Goal: Check status: Check status

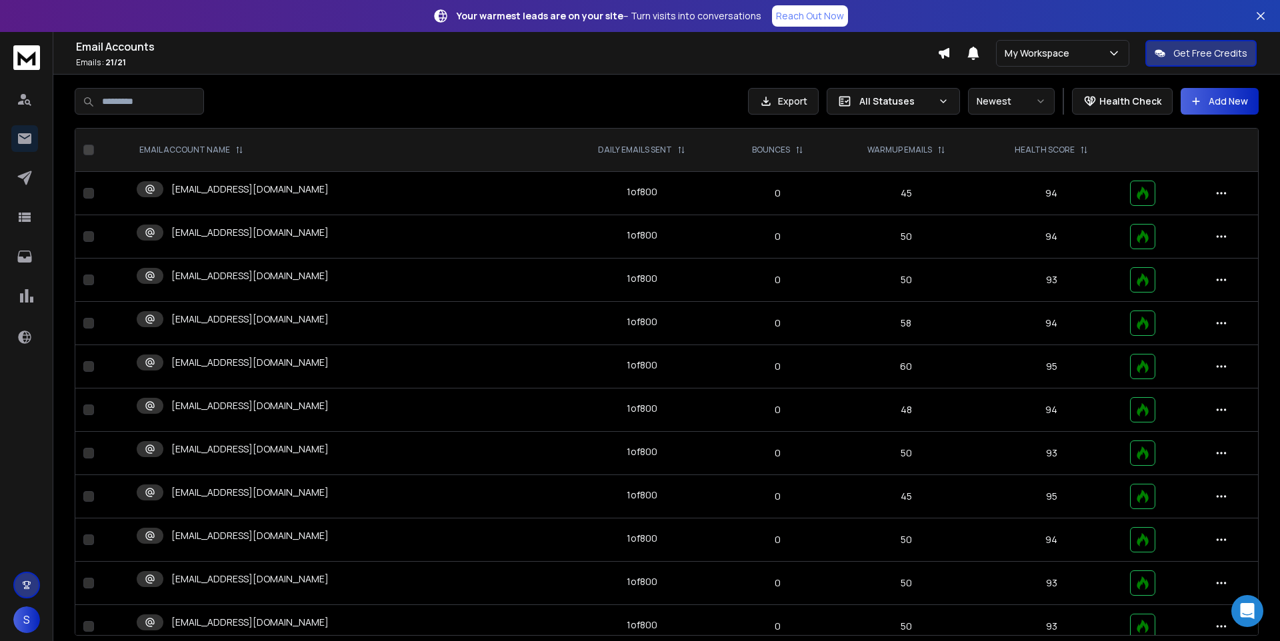
click at [44, 169] on div "S" at bounding box center [26, 339] width 53 height 615
click at [33, 171] on link at bounding box center [24, 178] width 27 height 27
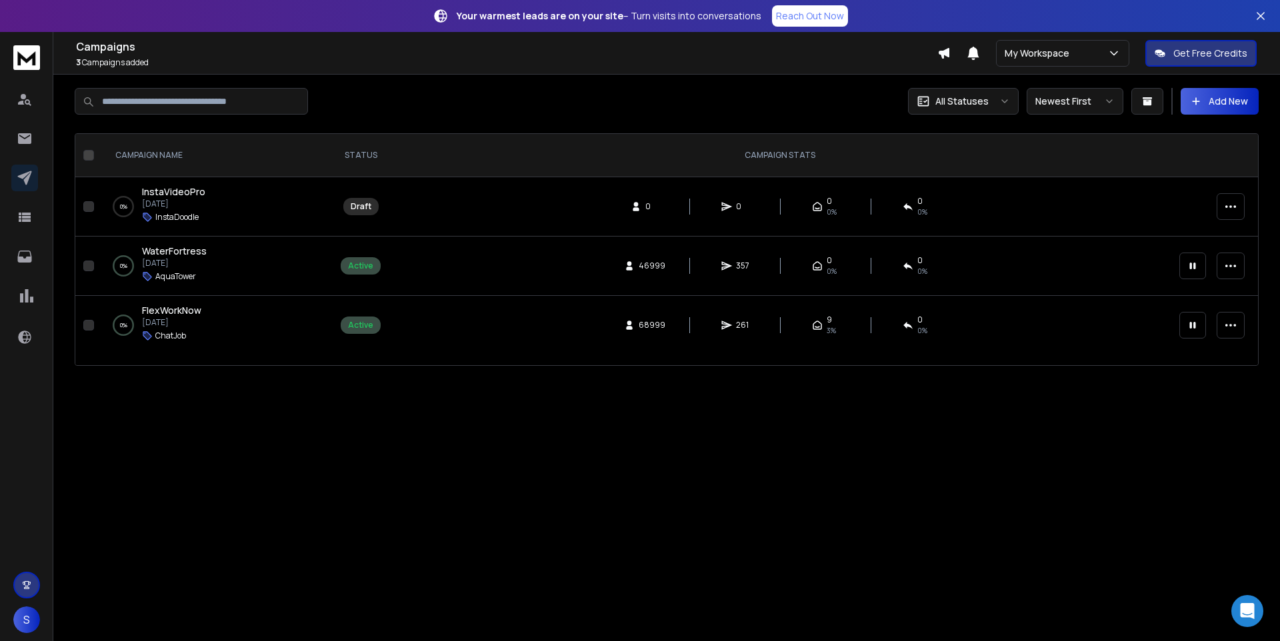
click at [465, 318] on div "68999 261 9 3 % 0 0 %" at bounding box center [780, 325] width 767 height 21
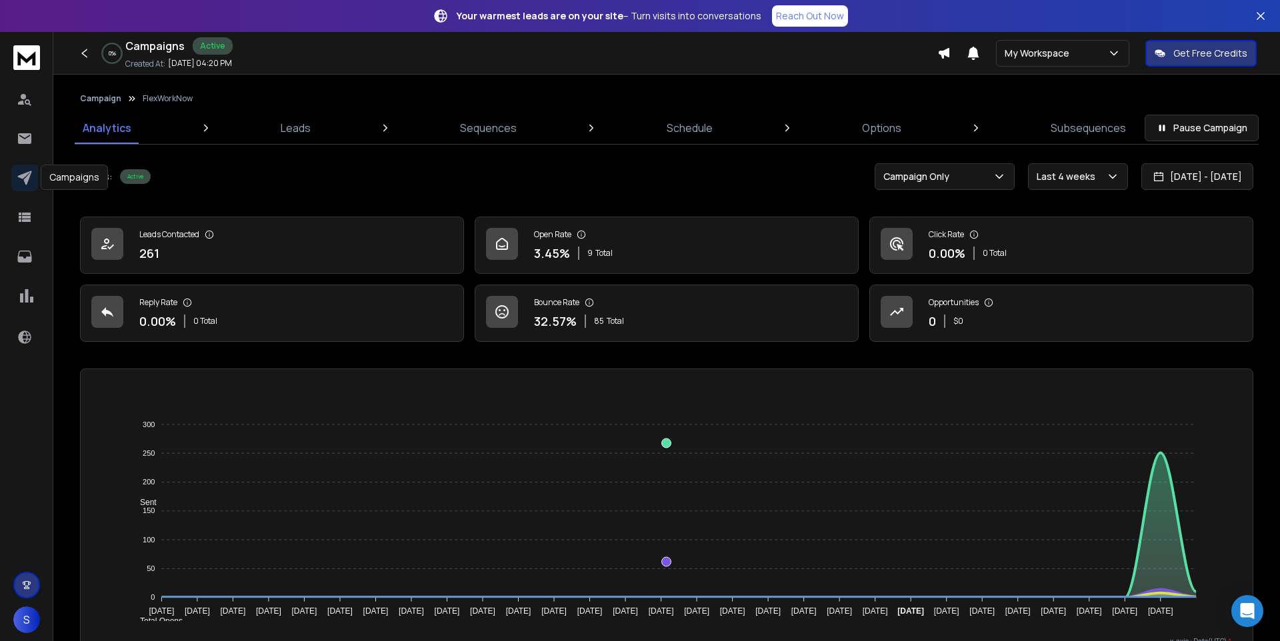
click at [29, 179] on icon at bounding box center [25, 178] width 16 height 16
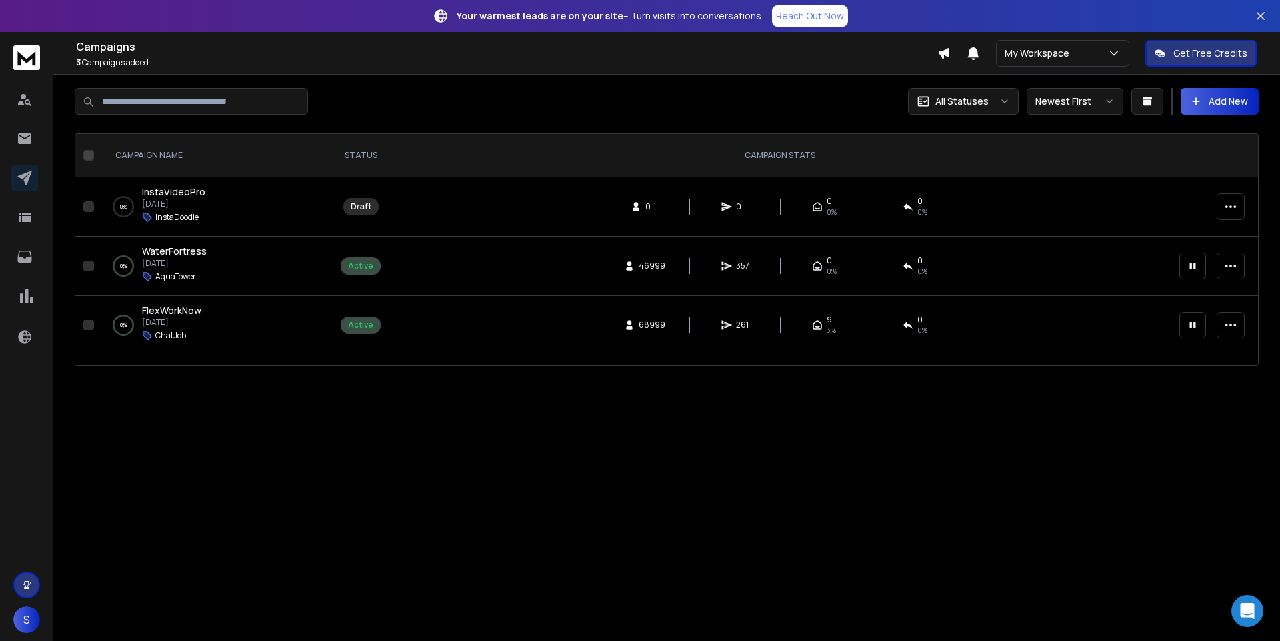
click at [601, 268] on div "46999 357 0 0 % 0 0 %" at bounding box center [780, 265] width 767 height 21
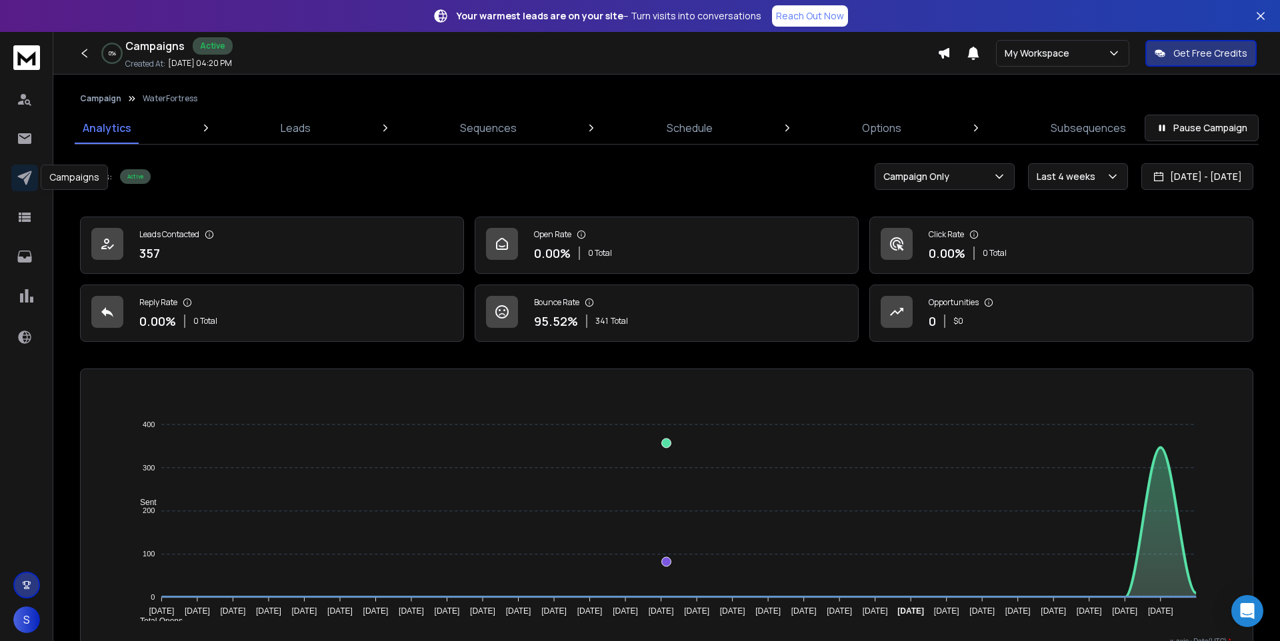
click at [18, 178] on icon at bounding box center [25, 178] width 16 height 16
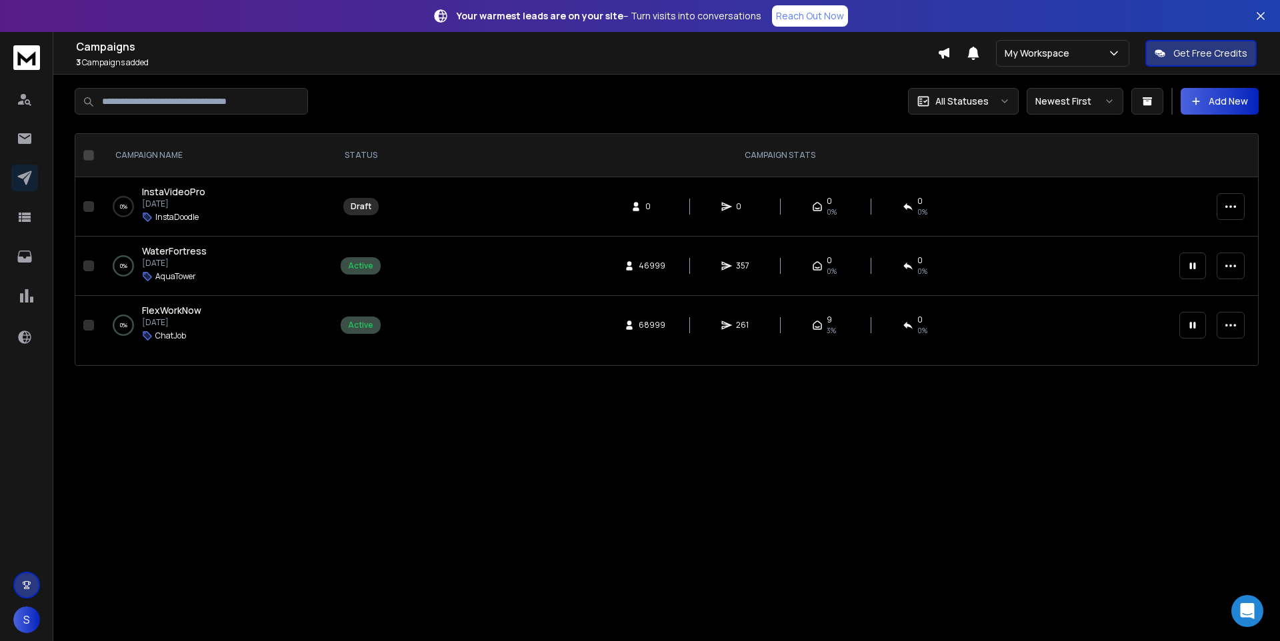
click at [613, 337] on td "68999 261 9 3 % 0 0 %" at bounding box center [780, 325] width 783 height 59
